Goal: Task Accomplishment & Management: Manage account settings

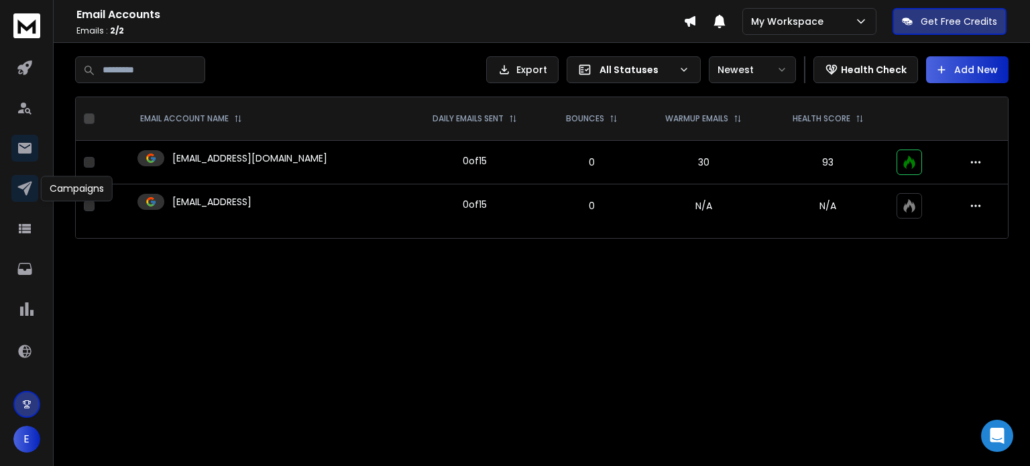
click at [24, 196] on icon at bounding box center [25, 188] width 16 height 16
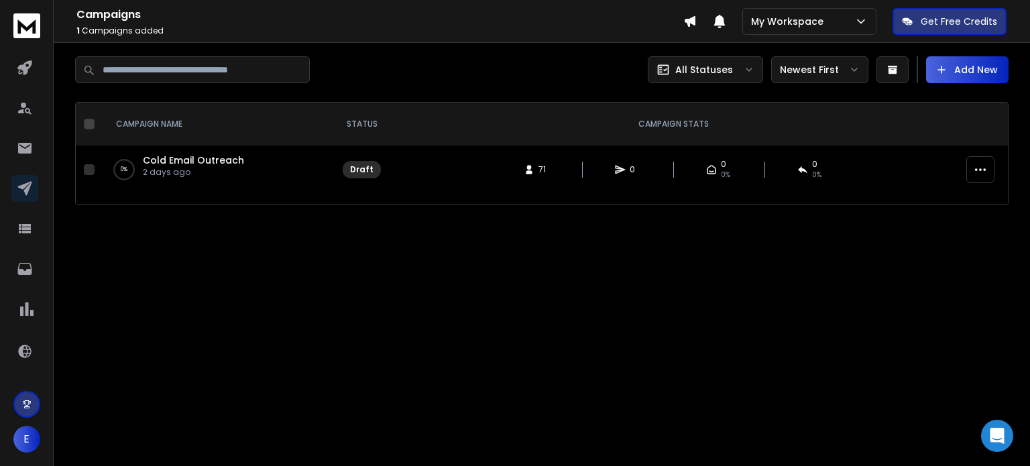
click at [212, 160] on span "Cold Email Outreach" at bounding box center [193, 160] width 101 height 13
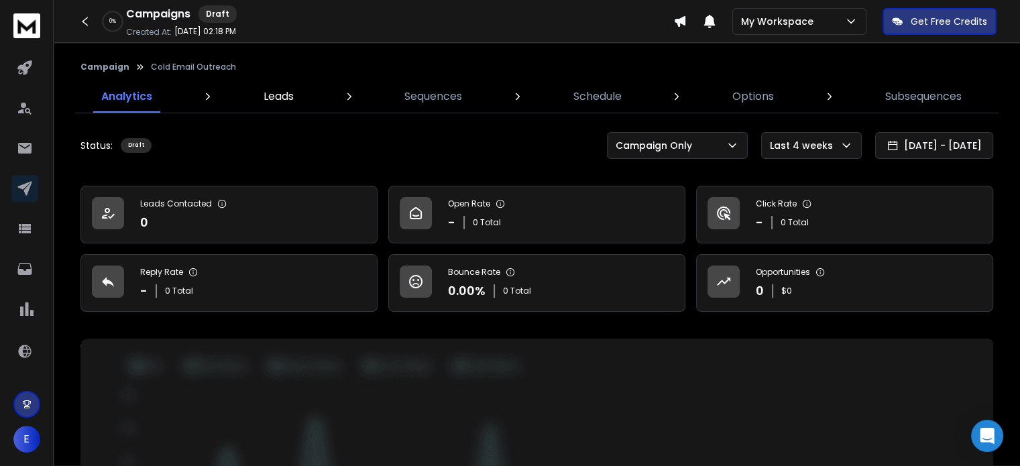
click at [288, 87] on link "Leads" at bounding box center [279, 96] width 46 height 32
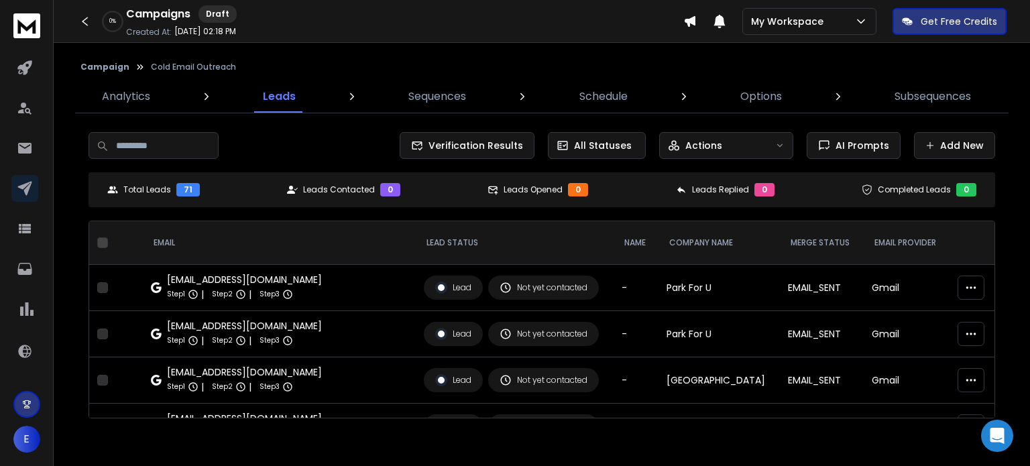
click at [101, 286] on button "button" at bounding box center [102, 287] width 11 height 11
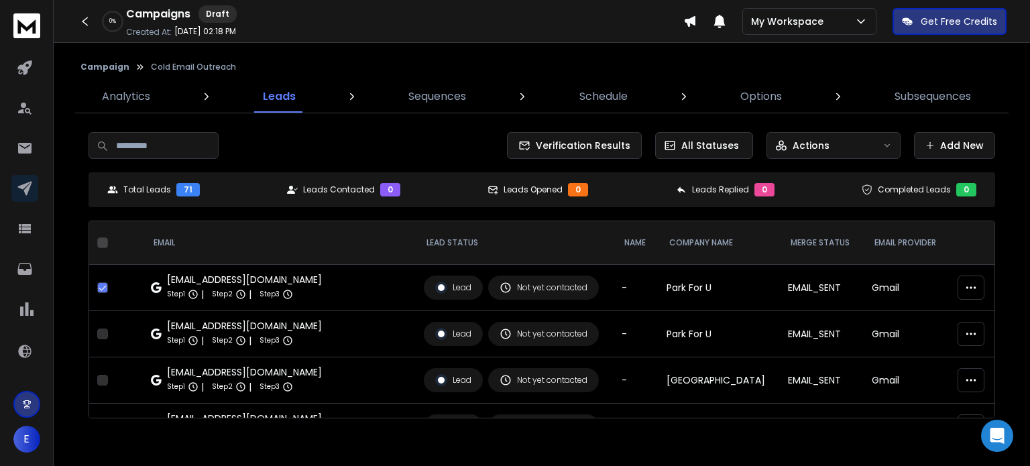
click at [103, 329] on button "button" at bounding box center [102, 334] width 11 height 11
click at [101, 335] on button "button" at bounding box center [102, 333] width 11 height 11
click at [104, 381] on button "button" at bounding box center [102, 379] width 11 height 11
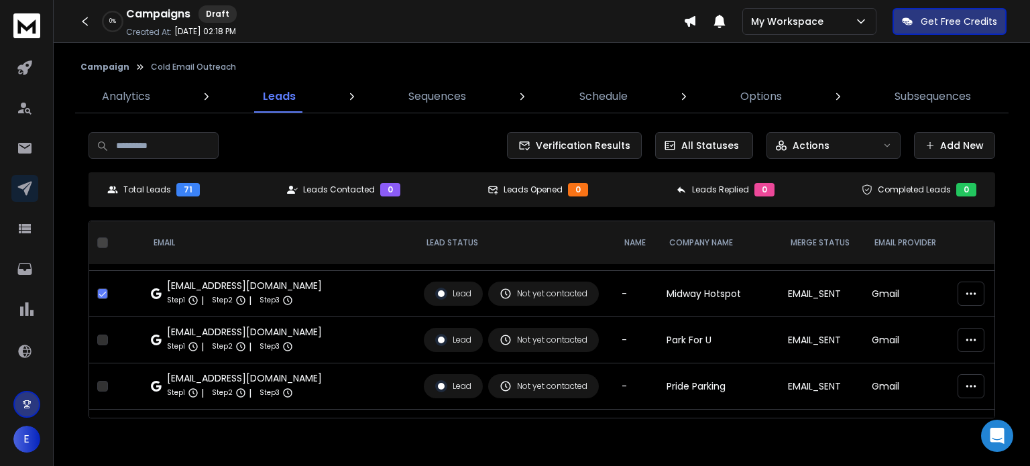
scroll to position [134, 0]
click at [102, 335] on button "button" at bounding box center [102, 338] width 11 height 11
click at [102, 386] on button "button" at bounding box center [102, 385] width 11 height 11
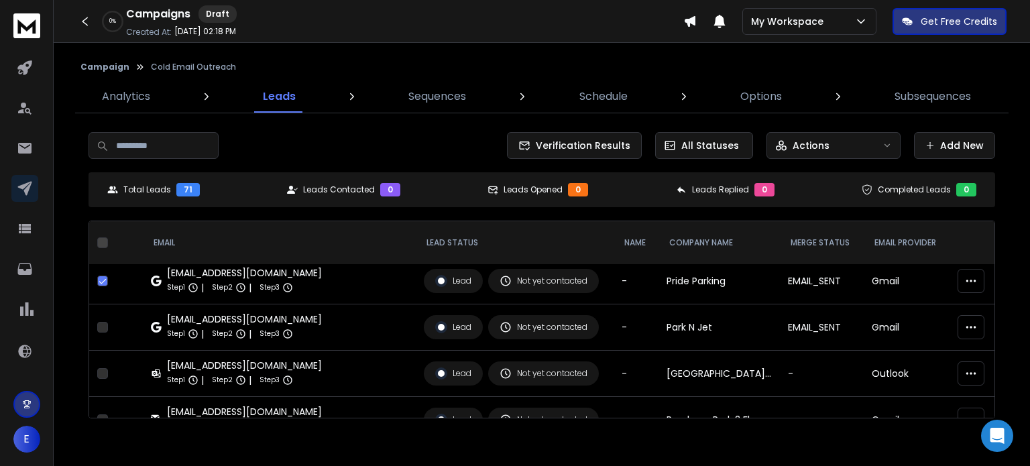
scroll to position [237, 0]
click at [102, 325] on button "button" at bounding box center [102, 328] width 11 height 11
click at [853, 139] on div "Actions" at bounding box center [826, 145] width 102 height 13
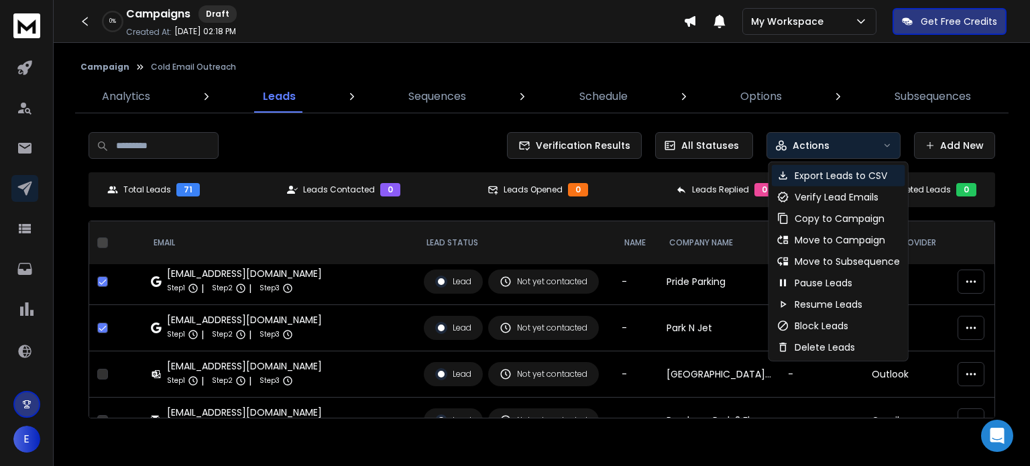
click at [835, 140] on div "Actions" at bounding box center [826, 145] width 102 height 13
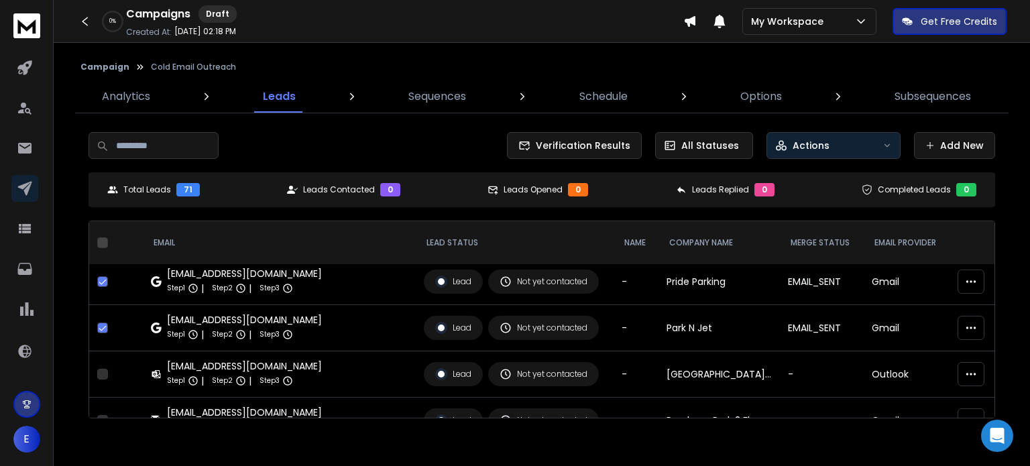
click at [828, 142] on p "Actions" at bounding box center [811, 145] width 37 height 13
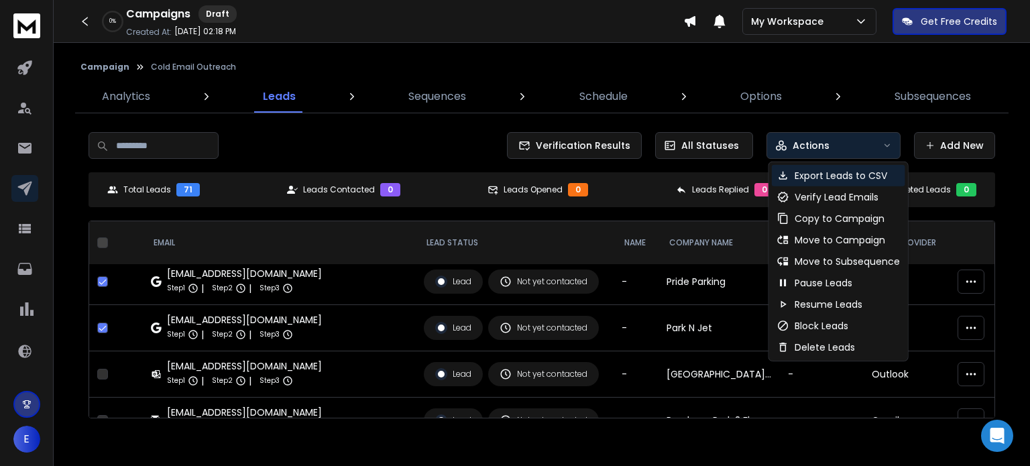
click at [798, 138] on button "Actions" at bounding box center [834, 145] width 134 height 27
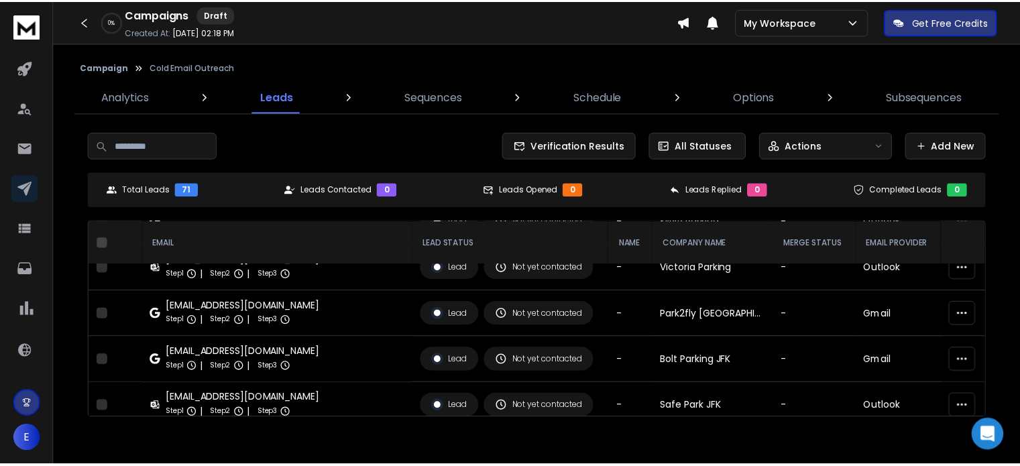
scroll to position [488, 0]
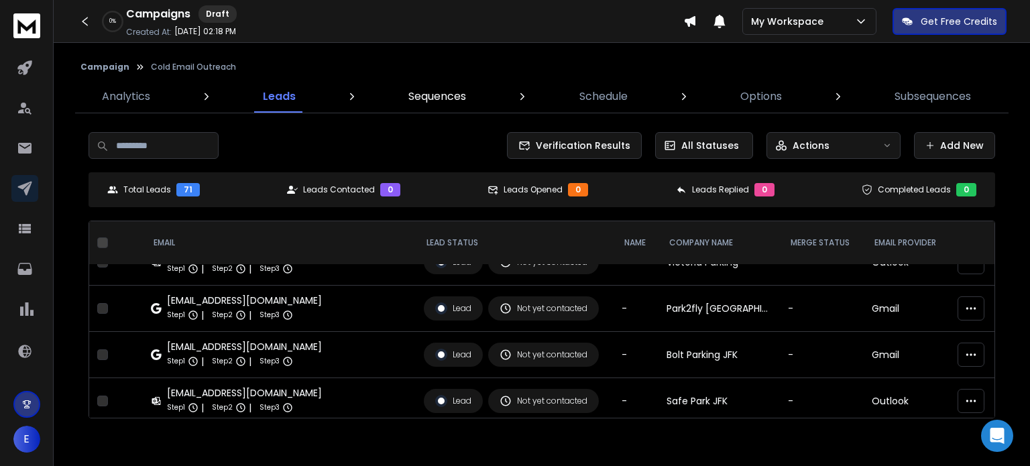
click at [410, 91] on p "Sequences" at bounding box center [438, 97] width 58 height 16
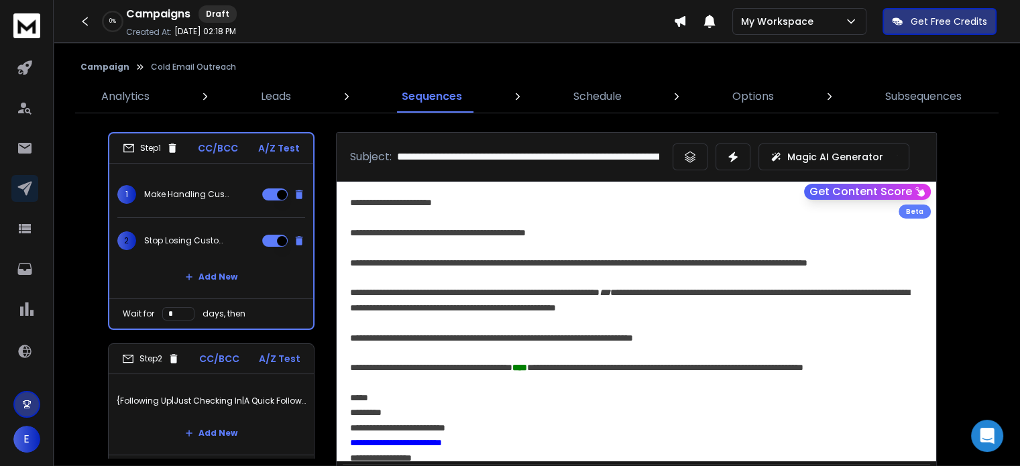
click at [177, 235] on p "Stop Losing Customers to Slow Replies" at bounding box center [187, 240] width 86 height 11
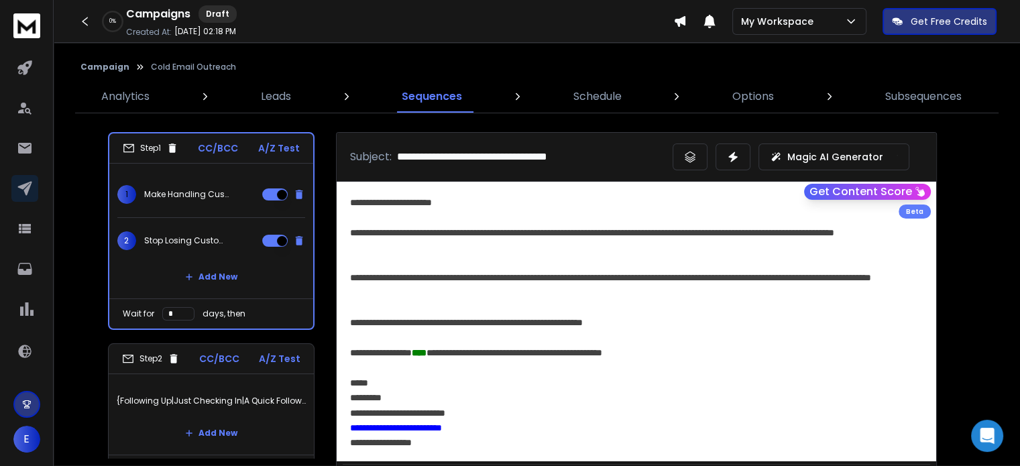
click at [170, 201] on div "1 Make Handling Customer Emails {10x| A Lot|Way} Easier at {{companyName}}" at bounding box center [173, 194] width 113 height 19
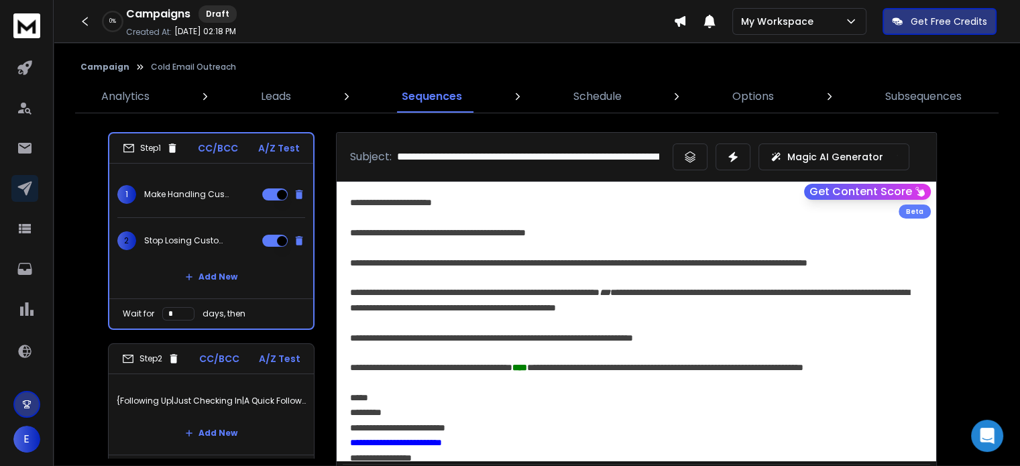
click at [168, 228] on div "2 Stop Losing Customers to Slow Replies" at bounding box center [211, 241] width 188 height 46
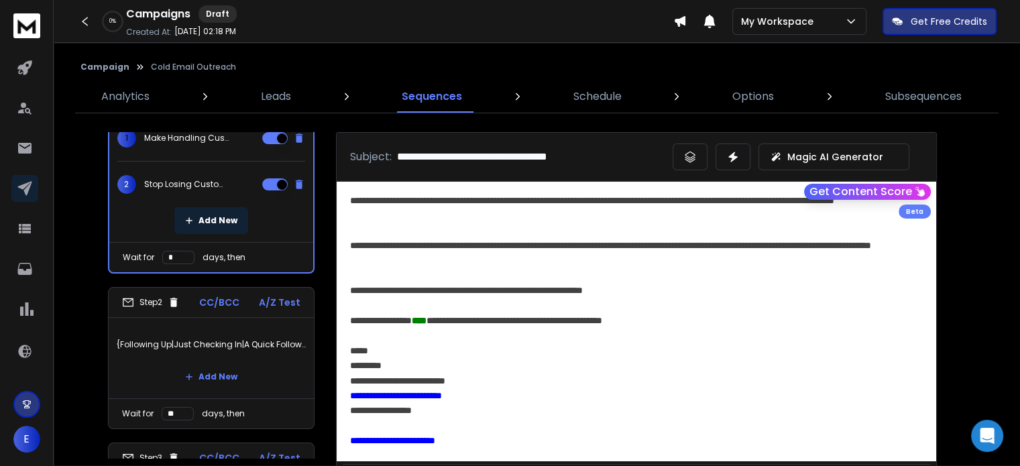
scroll to position [70, 0]
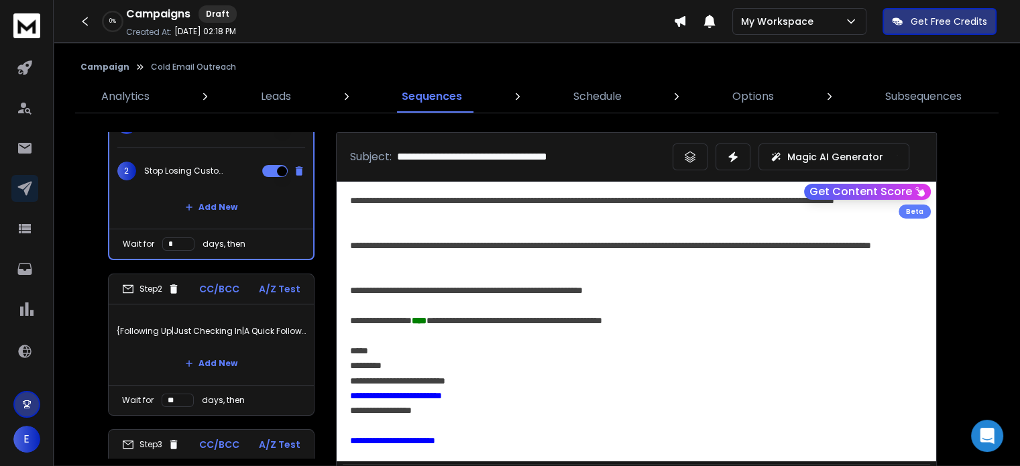
click at [195, 331] on p "{Following Up|Just Checking In|A Quick Follow-Up} on My Last Email" at bounding box center [211, 332] width 189 height 38
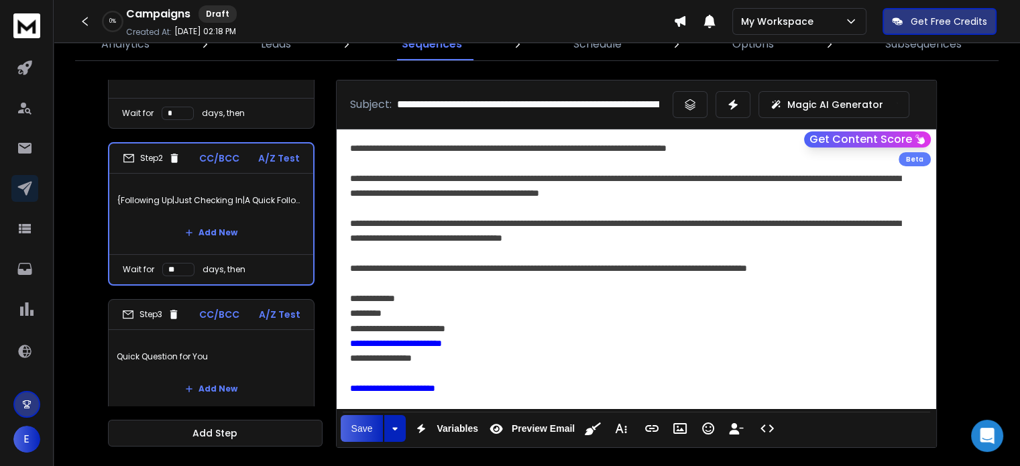
scroll to position [150, 0]
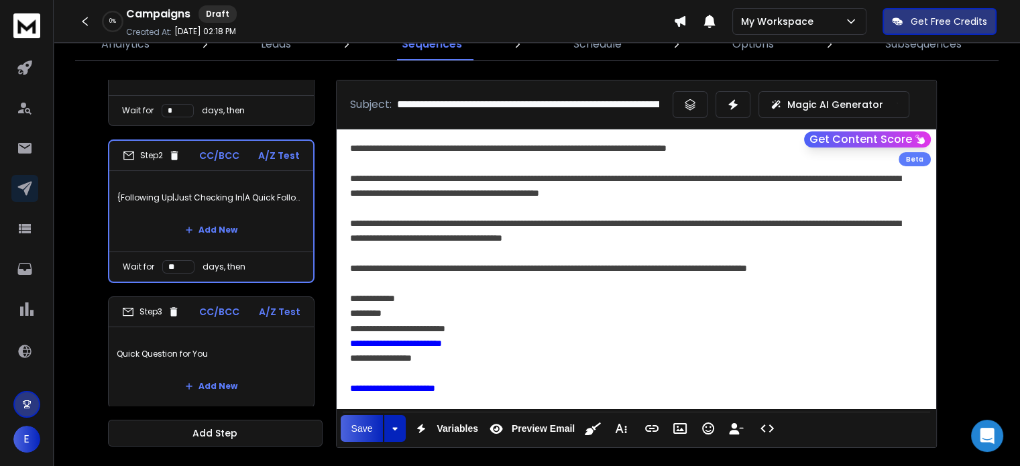
click at [168, 356] on p "Quick Question for You" at bounding box center [211, 354] width 189 height 38
type input "**********"
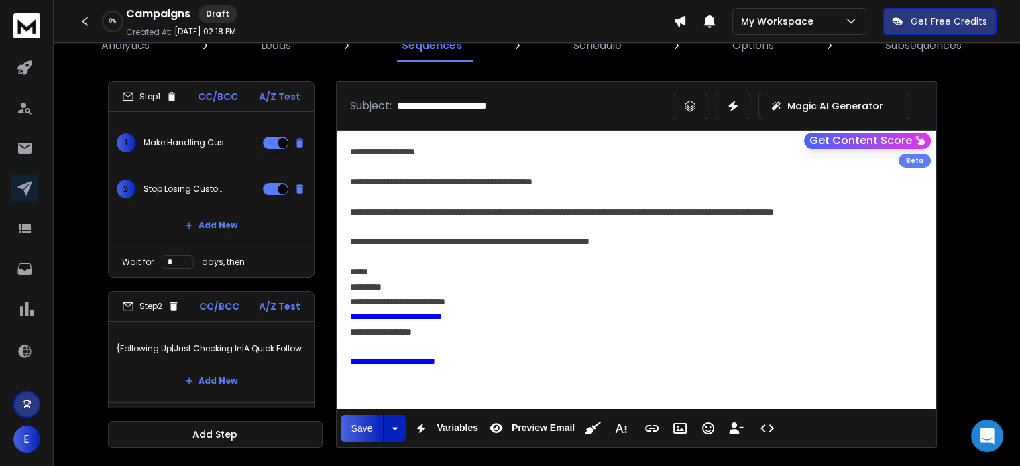
scroll to position [0, 0]
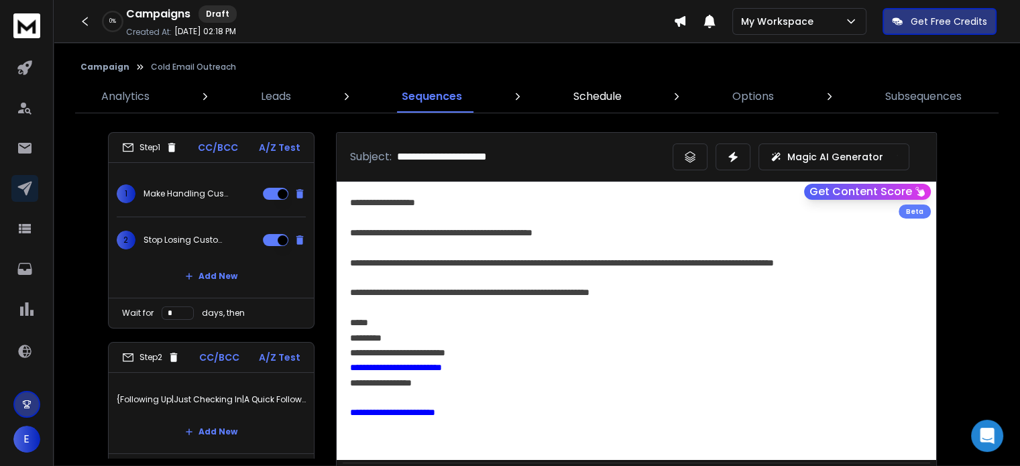
click at [588, 96] on p "Schedule" at bounding box center [598, 97] width 48 height 16
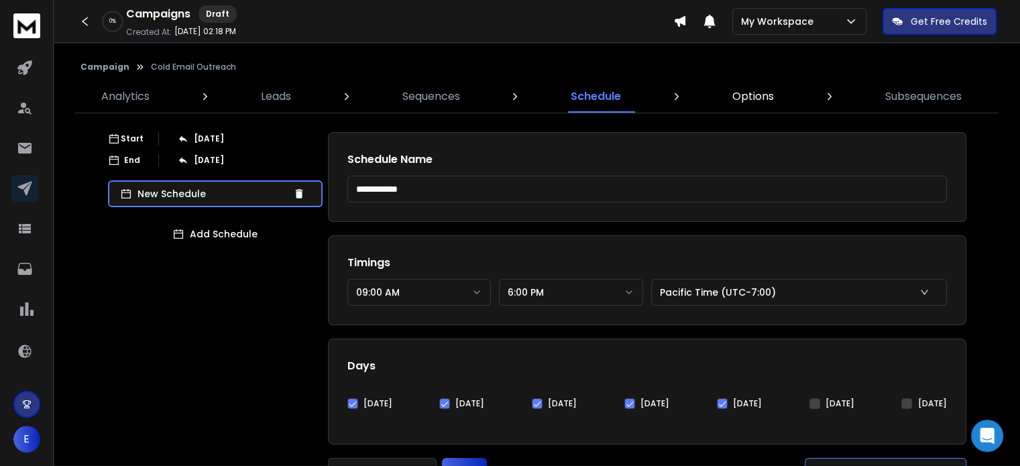
click at [743, 104] on p "Options" at bounding box center [754, 97] width 42 height 16
